Goal: Task Accomplishment & Management: Manage account settings

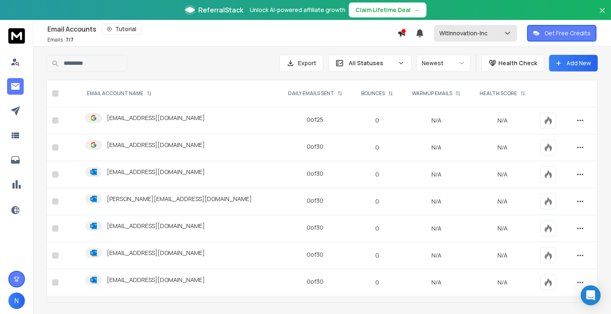
click at [515, 38] on button "WitInnovation-Inc" at bounding box center [475, 33] width 83 height 17
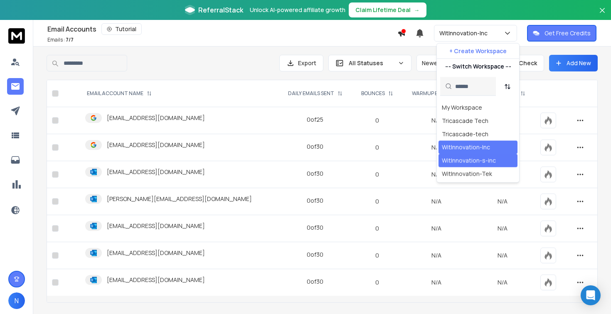
click at [482, 164] on div "WitInnovation-s-inc" at bounding box center [469, 161] width 54 height 8
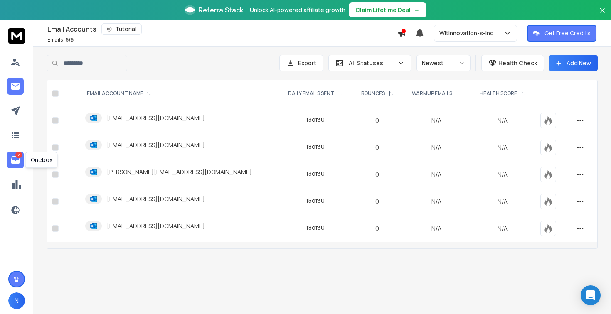
click at [18, 156] on p "2" at bounding box center [18, 155] width 7 height 7
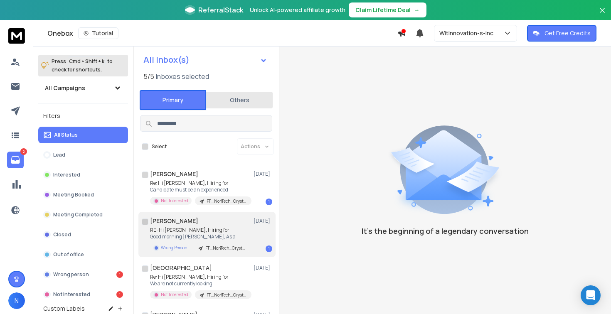
click at [206, 234] on p "Good morning Sawan, As a" at bounding box center [200, 237] width 100 height 7
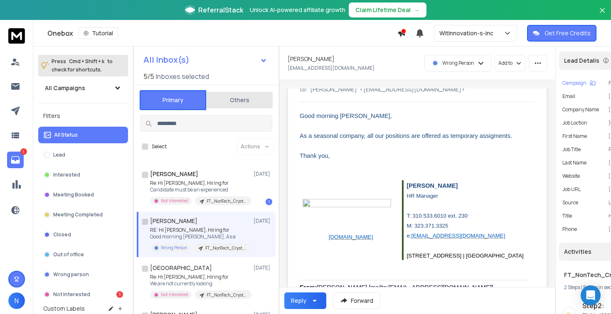
scroll to position [72, 0]
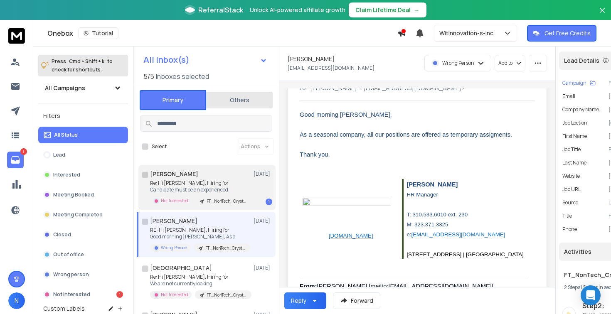
click at [218, 168] on div "Randy Martin 10 Oct Re: Hi Randy, Hiring for Candidate must be an experienced N…" at bounding box center [207, 187] width 137 height 45
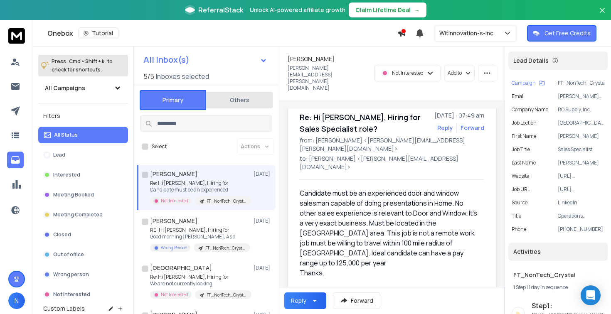
scroll to position [31, 0]
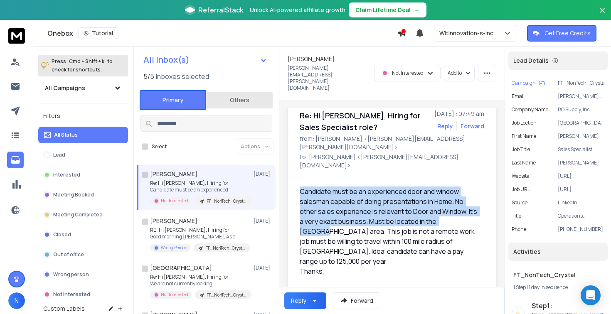
drag, startPoint x: 301, startPoint y: 153, endPoint x: 322, endPoint y: 193, distance: 44.8
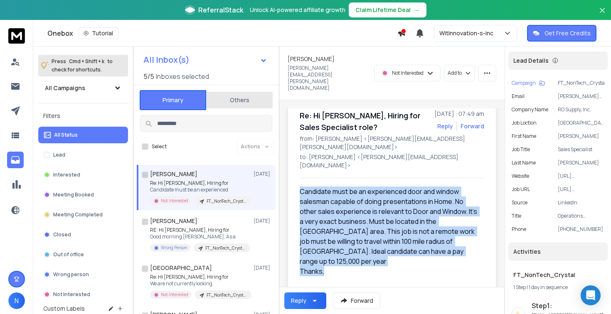
drag, startPoint x: 326, startPoint y: 236, endPoint x: 297, endPoint y: 148, distance: 92.9
drag, startPoint x: 301, startPoint y: 157, endPoint x: 351, endPoint y: 237, distance: 94.3
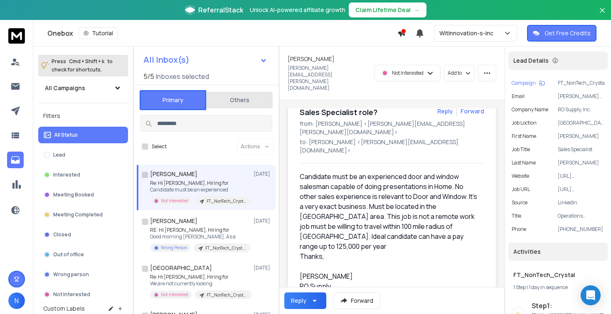
scroll to position [49, 0]
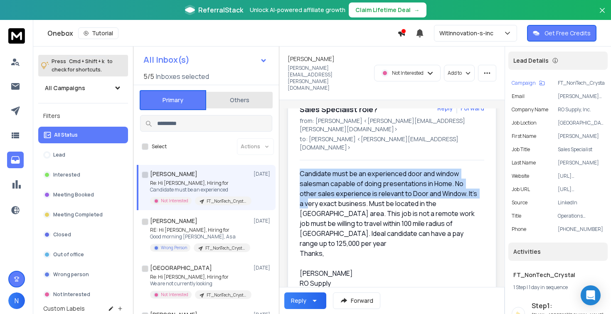
drag, startPoint x: 301, startPoint y: 136, endPoint x: 319, endPoint y: 167, distance: 36.5
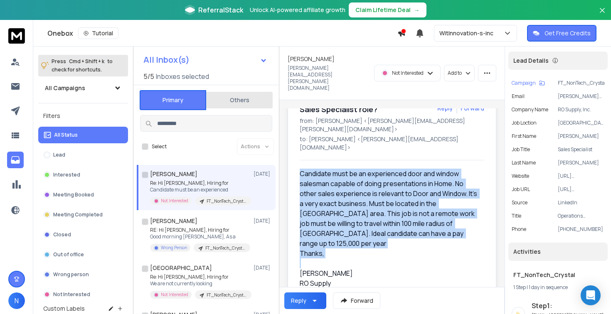
drag, startPoint x: 326, startPoint y: 223, endPoint x: 293, endPoint y: 124, distance: 103.8
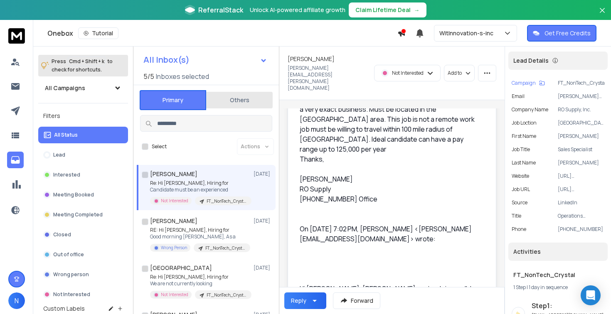
scroll to position [0, 0]
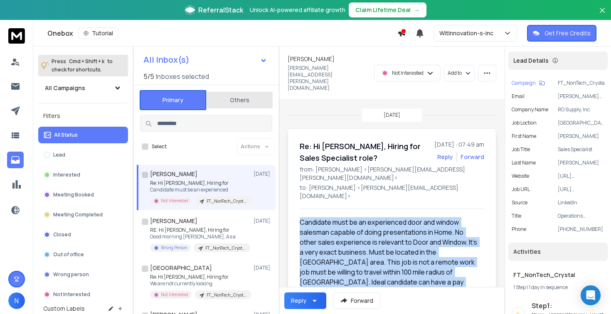
drag, startPoint x: 301, startPoint y: 186, endPoint x: 351, endPoint y: 274, distance: 101.7
drag, startPoint x: 301, startPoint y: 186, endPoint x: 348, endPoint y: 269, distance: 94.8
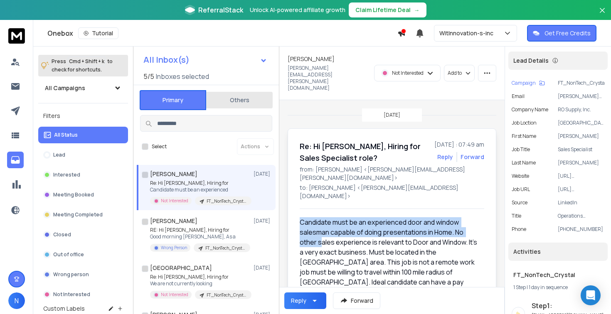
drag, startPoint x: 301, startPoint y: 187, endPoint x: 322, endPoint y: 210, distance: 31.2
drag, startPoint x: 300, startPoint y: 186, endPoint x: 321, endPoint y: 216, distance: 37.1
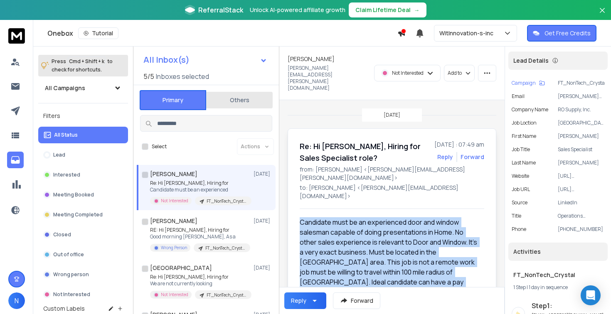
drag, startPoint x: 301, startPoint y: 186, endPoint x: 341, endPoint y: 260, distance: 83.8
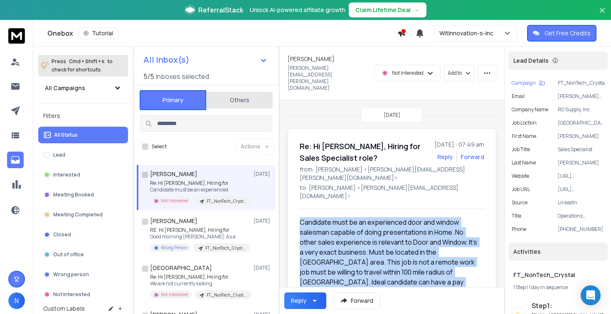
drag, startPoint x: 327, startPoint y: 267, endPoint x: 297, endPoint y: 185, distance: 87.3
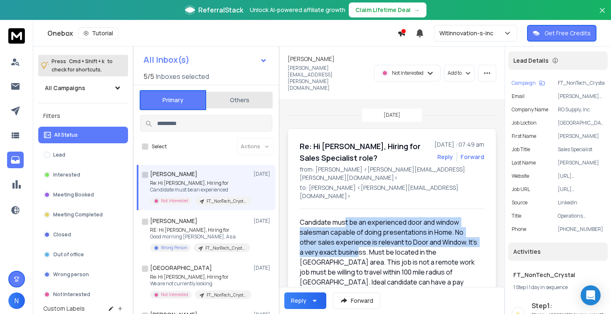
drag, startPoint x: 345, startPoint y: 187, endPoint x: 368, endPoint y: 215, distance: 36.0
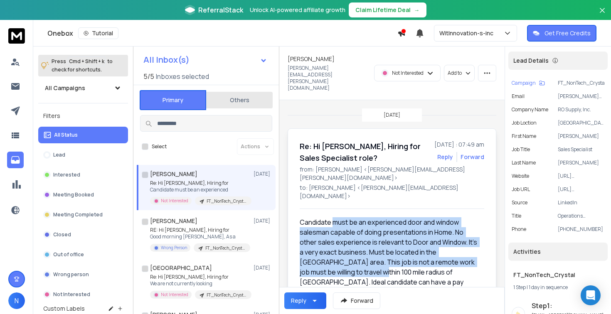
drag, startPoint x: 382, startPoint y: 237, endPoint x: 335, endPoint y: 187, distance: 68.9
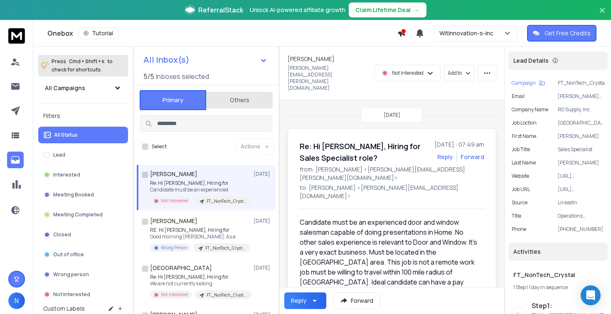
click at [484, 30] on p "WitInnovation-s-inc" at bounding box center [468, 33] width 57 height 8
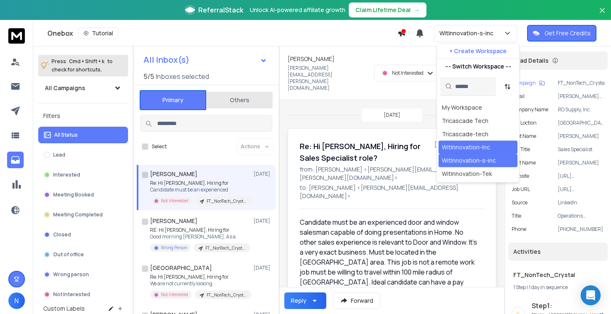
click at [475, 149] on div "WitInnovation-Inc" at bounding box center [466, 147] width 48 height 8
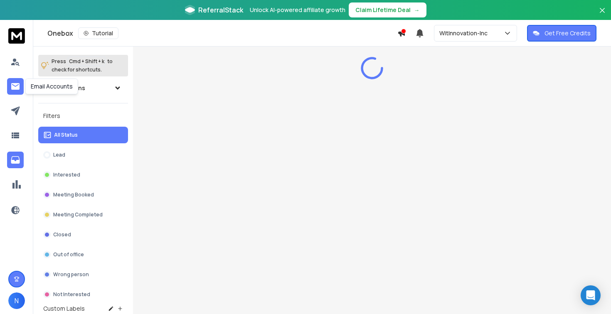
click at [17, 87] on icon at bounding box center [15, 86] width 8 height 7
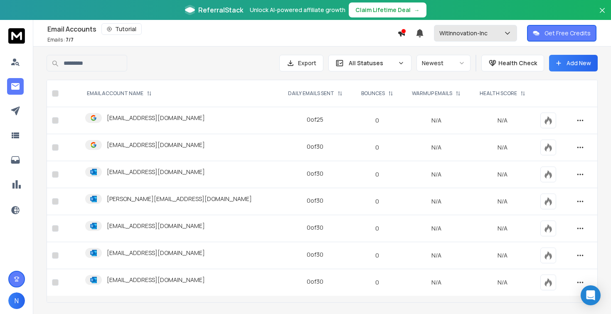
click at [508, 40] on button "WitInnovation-Inc" at bounding box center [475, 33] width 83 height 17
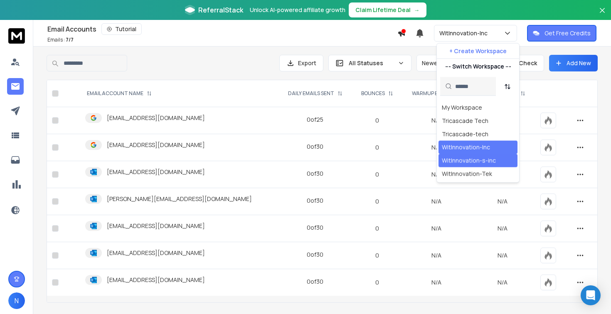
click at [482, 158] on div "WitInnovation-s-inc" at bounding box center [469, 161] width 54 height 8
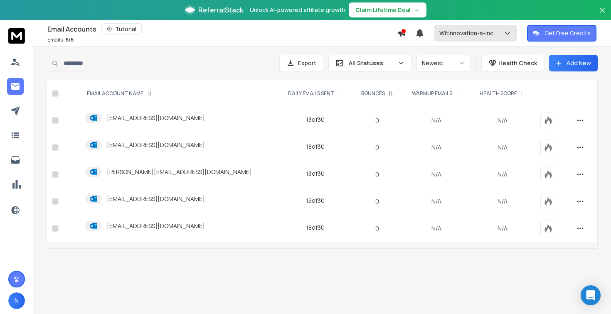
click at [474, 32] on p "WitInnovation-s-inc" at bounding box center [468, 33] width 57 height 8
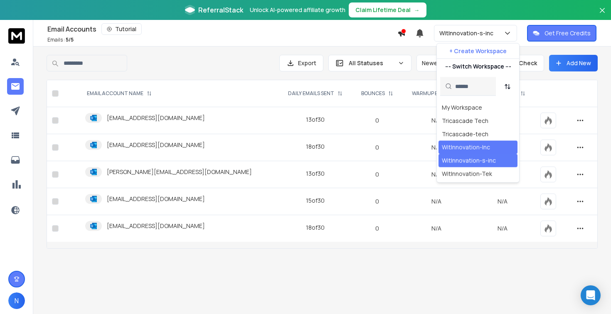
click at [484, 148] on div "WitInnovation-Inc" at bounding box center [466, 147] width 48 height 8
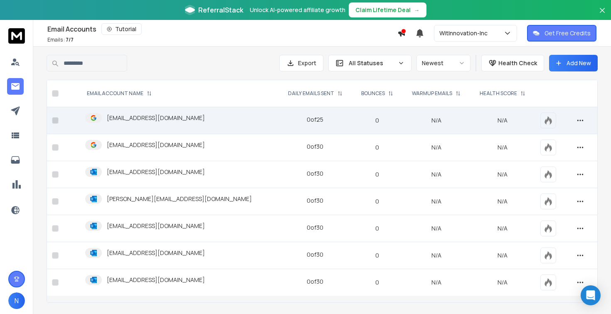
click at [197, 121] on div "[EMAIL_ADDRESS][DOMAIN_NAME]" at bounding box center [179, 118] width 188 height 10
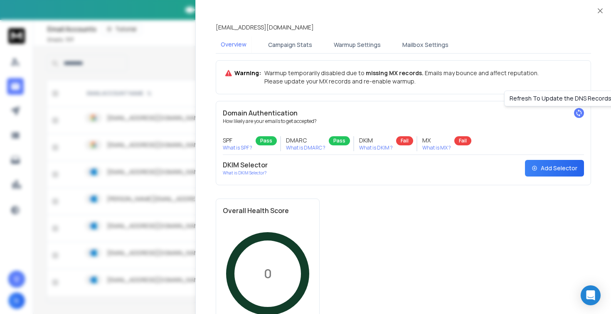
click at [578, 114] on icon at bounding box center [579, 113] width 8 height 8
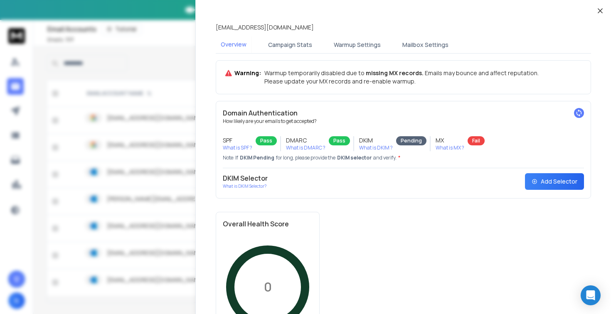
click at [599, 9] on icon "button" at bounding box center [600, 11] width 8 height 8
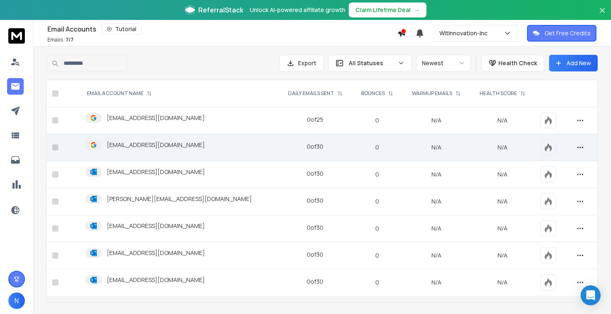
click at [278, 141] on td "0 of 30" at bounding box center [315, 145] width 74 height 22
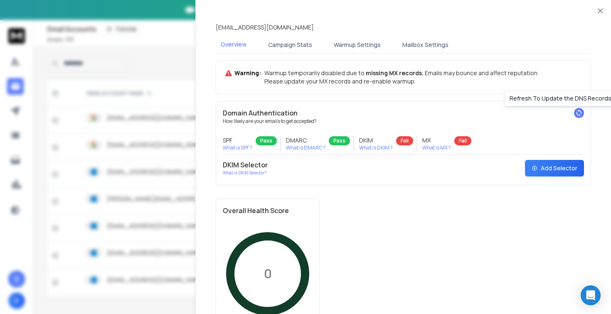
click at [579, 112] on icon at bounding box center [579, 112] width 5 height 7
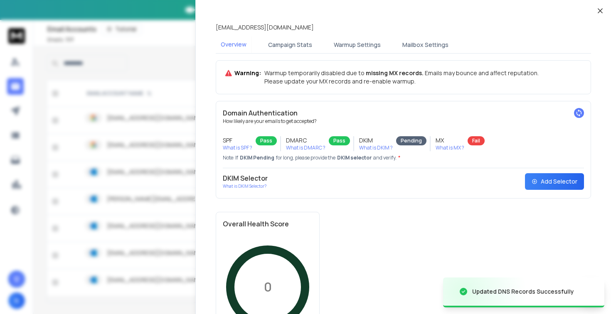
click at [596, 11] on icon "button" at bounding box center [600, 11] width 8 height 8
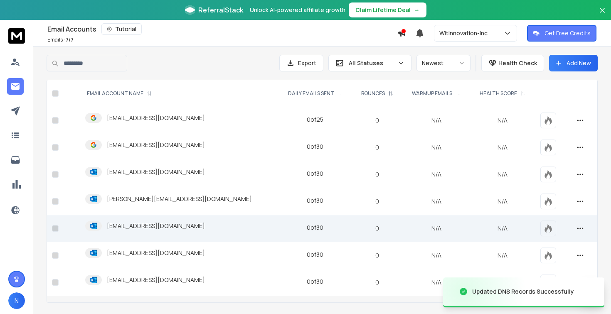
click at [196, 227] on div "[EMAIL_ADDRESS][DOMAIN_NAME]" at bounding box center [179, 226] width 188 height 10
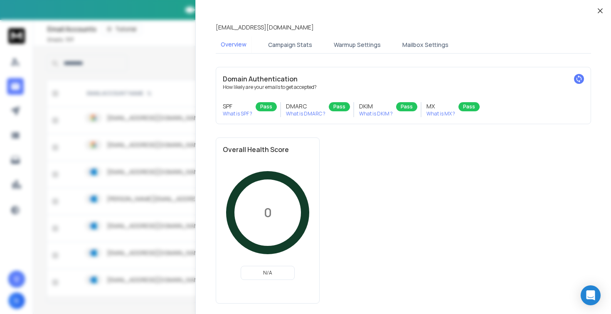
click at [599, 9] on icon "button" at bounding box center [600, 11] width 8 height 8
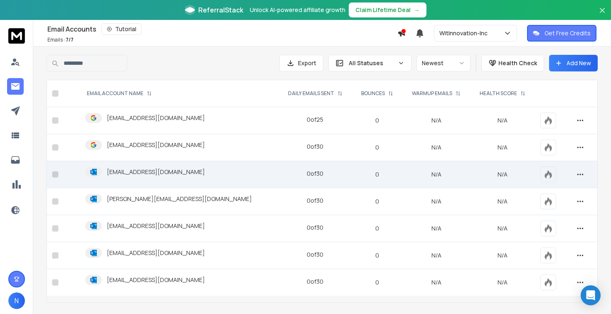
click at [223, 170] on div "[EMAIL_ADDRESS][DOMAIN_NAME]" at bounding box center [179, 172] width 188 height 10
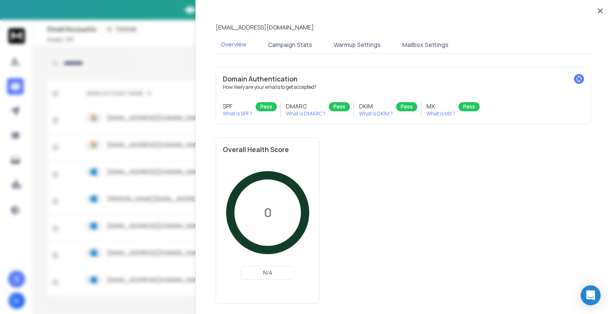
click at [597, 11] on icon "button" at bounding box center [600, 11] width 8 height 8
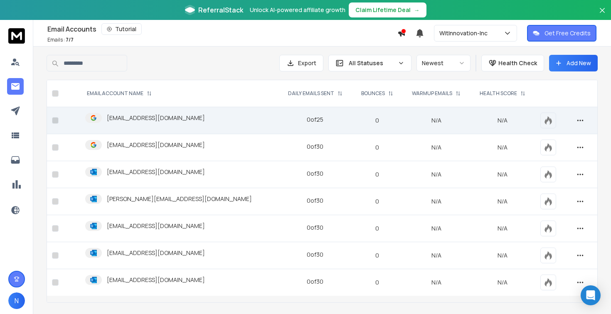
click at [217, 127] on td "[EMAIL_ADDRESS][DOMAIN_NAME]" at bounding box center [179, 120] width 198 height 27
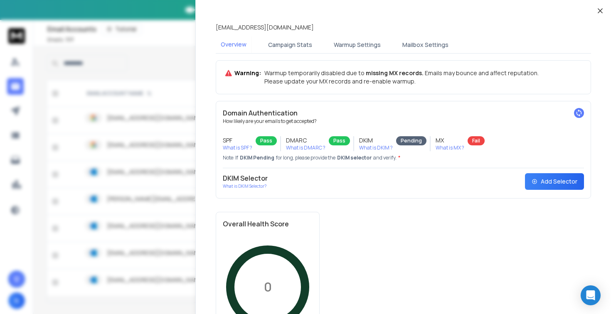
click at [601, 10] on icon "button" at bounding box center [600, 11] width 8 height 8
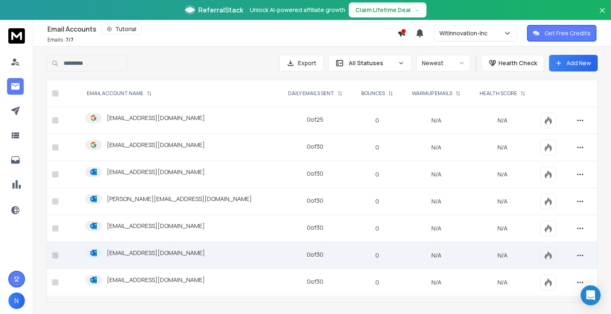
click at [211, 250] on div "[EMAIL_ADDRESS][DOMAIN_NAME]" at bounding box center [179, 253] width 188 height 10
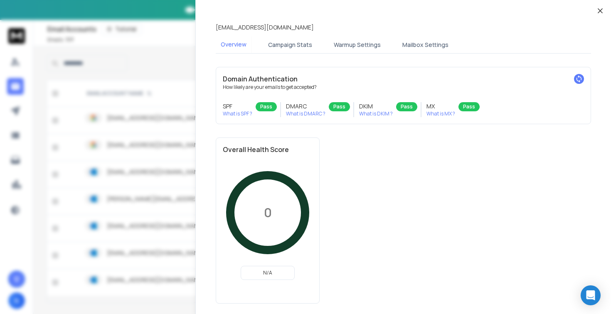
click at [599, 8] on icon "button" at bounding box center [600, 11] width 8 height 8
